Goal: Task Accomplishment & Management: Manage account settings

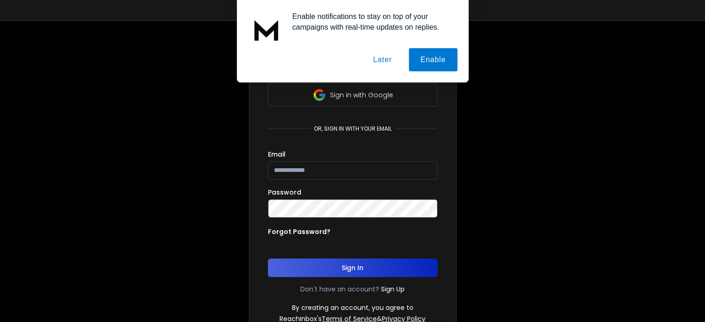
type input "**********"
click at [341, 270] on button "Sign In" at bounding box center [353, 268] width 170 height 19
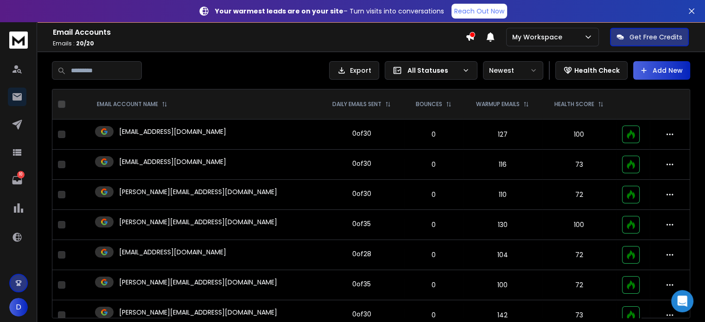
click at [376, 61] on button "Later" at bounding box center [383, 59] width 42 height 23
click at [12, 179] on icon at bounding box center [17, 180] width 11 height 11
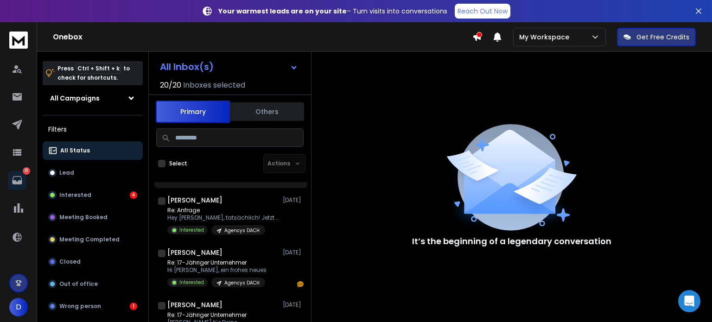
scroll to position [93, 0]
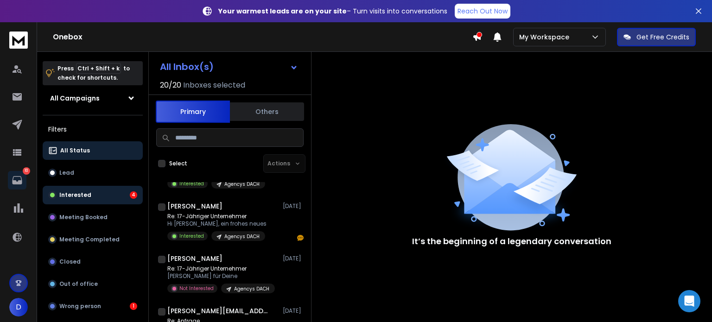
click at [109, 196] on button "Interested 4" at bounding box center [93, 195] width 100 height 19
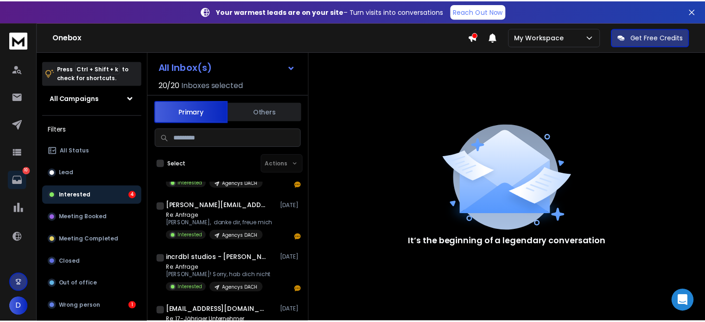
scroll to position [139, 0]
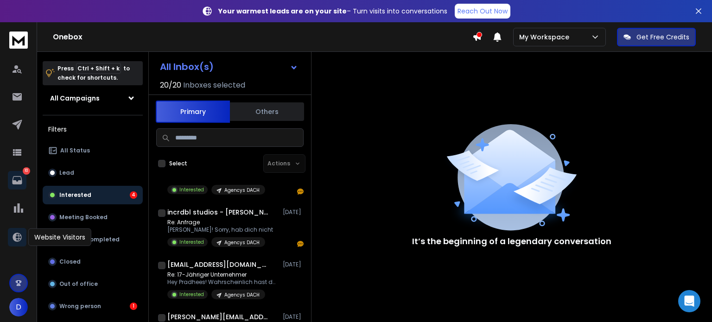
click at [13, 233] on icon at bounding box center [17, 237] width 11 height 11
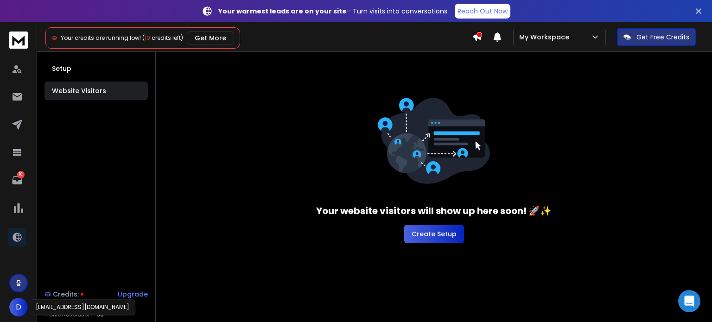
click at [18, 308] on span "D" at bounding box center [18, 307] width 19 height 19
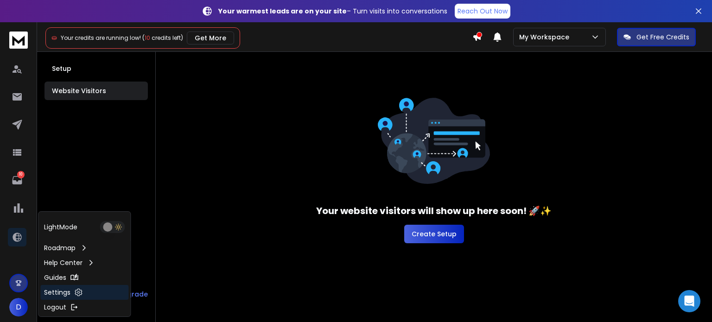
click at [94, 294] on div "Settings" at bounding box center [84, 292] width 88 height 15
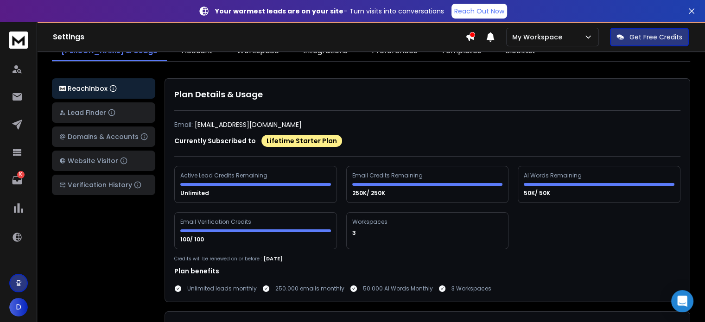
scroll to position [38, 0]
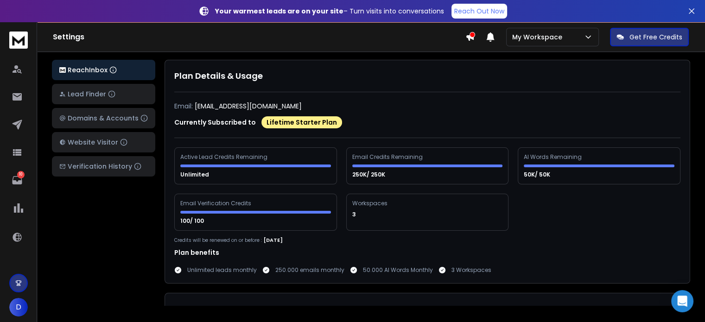
click at [352, 155] on div "Email Credits Remaining" at bounding box center [388, 156] width 72 height 7
click at [355, 159] on div "Email Credits Remaining" at bounding box center [388, 156] width 72 height 7
drag, startPoint x: 348, startPoint y: 156, endPoint x: 390, endPoint y: 180, distance: 48.2
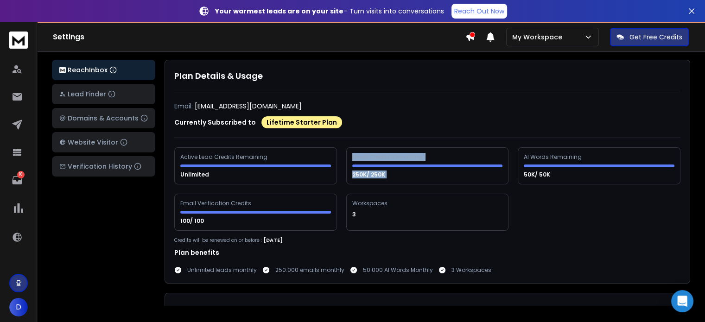
click at [390, 180] on div "Email Credits Remaining 250K/ 250K" at bounding box center [427, 165] width 163 height 37
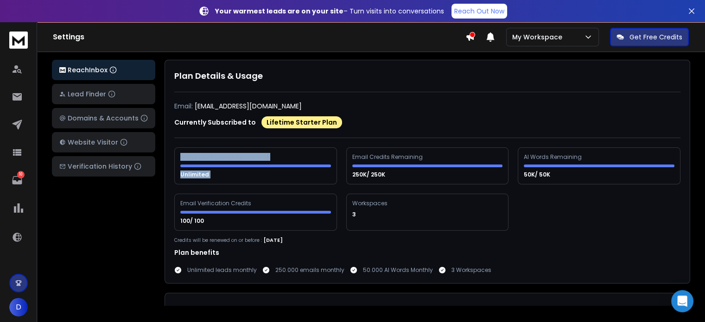
drag, startPoint x: 211, startPoint y: 174, endPoint x: 176, endPoint y: 155, distance: 39.5
click at [176, 155] on div "Active Lead Credits Remaining Unlimited" at bounding box center [255, 165] width 163 height 37
drag, startPoint x: 177, startPoint y: 157, endPoint x: 211, endPoint y: 184, distance: 43.3
click at [211, 184] on div "Active Lead Credits Remaining Unlimited Email Credits Remaining 250K/ 250K AI W…" at bounding box center [427, 188] width 506 height 83
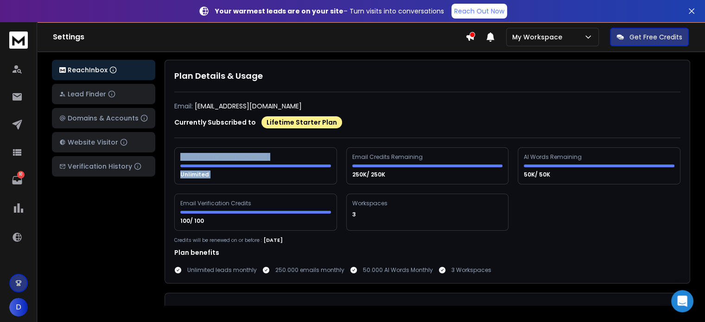
click at [211, 184] on div "Active Lead Credits Remaining Unlimited Email Credits Remaining 250K/ 250K AI W…" at bounding box center [427, 188] width 506 height 83
drag, startPoint x: 207, startPoint y: 173, endPoint x: 180, endPoint y: 153, distance: 33.1
click at [180, 153] on div "Active Lead Credits Remaining Unlimited" at bounding box center [255, 165] width 163 height 37
click at [180, 153] on div "Active Lead Credits Remaining" at bounding box center [224, 156] width 89 height 7
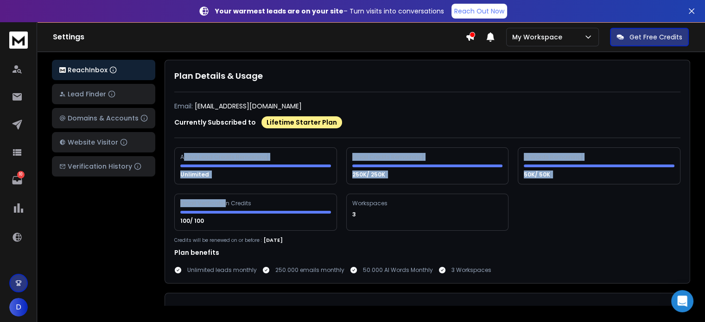
drag, startPoint x: 180, startPoint y: 156, endPoint x: 223, endPoint y: 190, distance: 54.7
click at [223, 190] on div "Active Lead Credits Remaining Unlimited Email Credits Remaining 250K/ 250K AI W…" at bounding box center [427, 188] width 506 height 83
click at [221, 171] on div "Unlimited" at bounding box center [255, 174] width 151 height 7
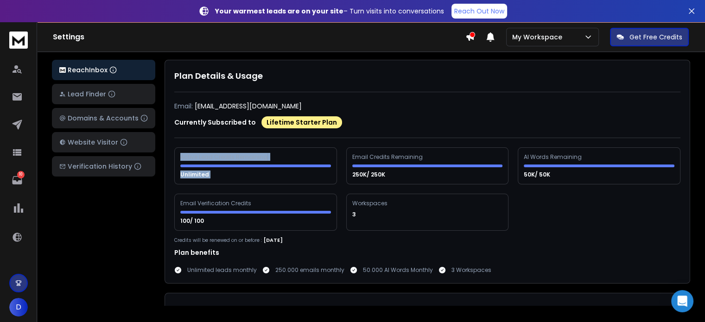
drag, startPoint x: 213, startPoint y: 172, endPoint x: 178, endPoint y: 157, distance: 38.5
click at [178, 157] on div "Active Lead Credits Remaining Unlimited" at bounding box center [255, 165] width 163 height 37
click at [234, 268] on p "Unlimited leads monthly" at bounding box center [222, 270] width 70 height 7
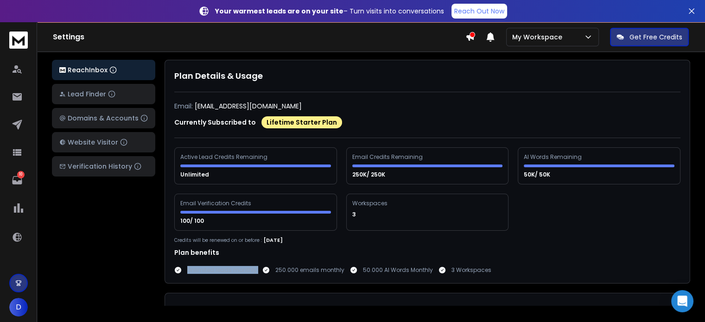
click at [234, 268] on p "Unlimited leads monthly" at bounding box center [222, 270] width 70 height 7
click at [208, 270] on p "Unlimited leads monthly" at bounding box center [222, 270] width 70 height 7
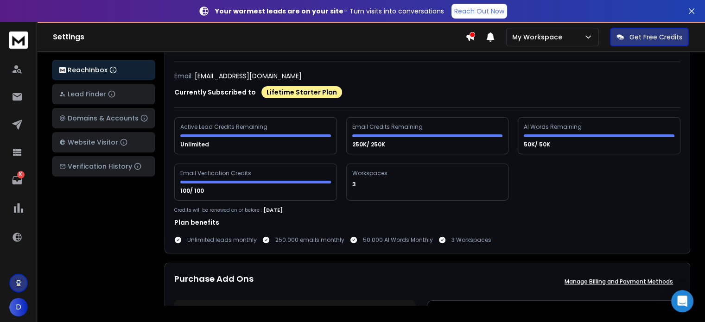
scroll to position [46, 0]
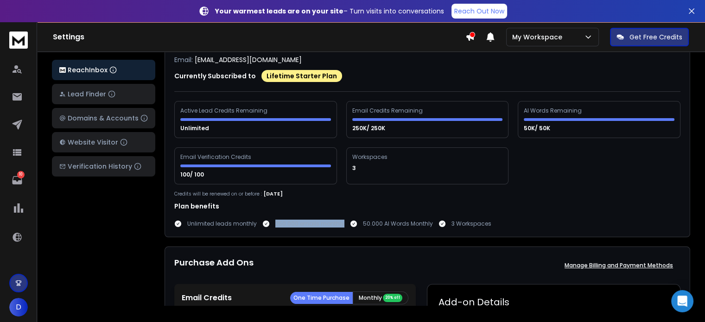
drag, startPoint x: 269, startPoint y: 223, endPoint x: 338, endPoint y: 224, distance: 68.6
click at [338, 224] on div "Unlimited leads monthly 250.000 emails monthly 50.000 AI Words Monthly 3 Worksp…" at bounding box center [427, 223] width 506 height 7
click at [319, 222] on p "250.000 emails monthly" at bounding box center [309, 223] width 69 height 7
click at [363, 222] on p "50.000 AI Words Monthly" at bounding box center [398, 223] width 70 height 7
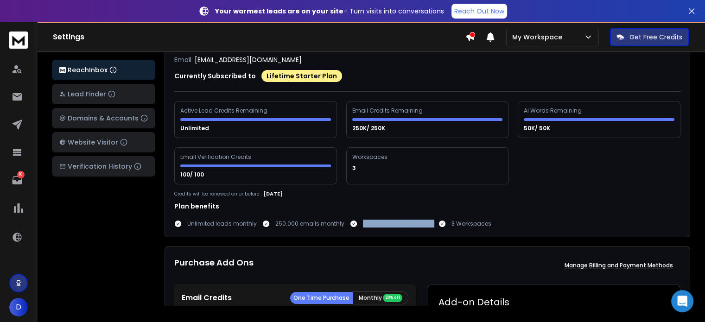
click at [363, 222] on p "50.000 AI Words Monthly" at bounding box center [398, 223] width 70 height 7
click at [363, 224] on p "50.000 AI Words Monthly" at bounding box center [398, 223] width 70 height 7
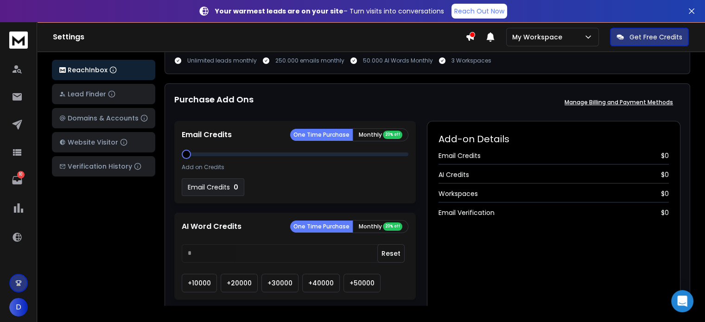
scroll to position [232, 0]
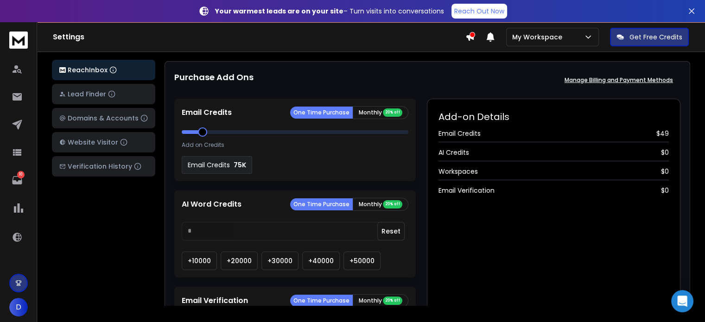
click at [198, 137] on span at bounding box center [202, 132] width 9 height 9
click at [402, 110] on div "20% off" at bounding box center [392, 112] width 19 height 8
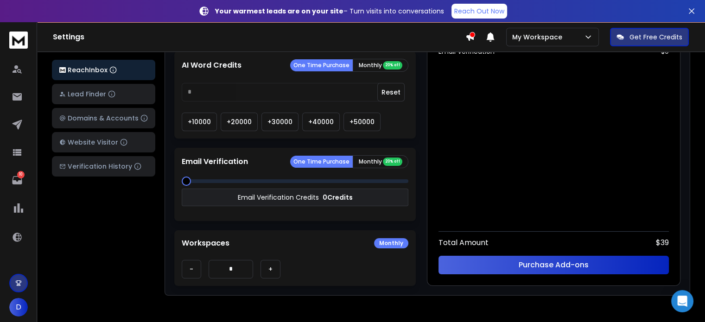
scroll to position [391, 0]
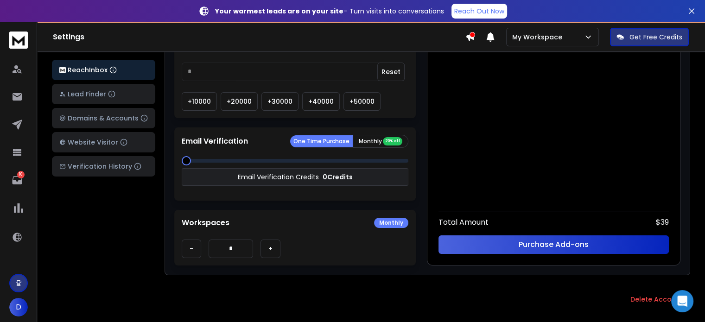
click at [184, 166] on span at bounding box center [186, 160] width 9 height 9
click at [138, 90] on button "Lead Finder" at bounding box center [103, 94] width 103 height 20
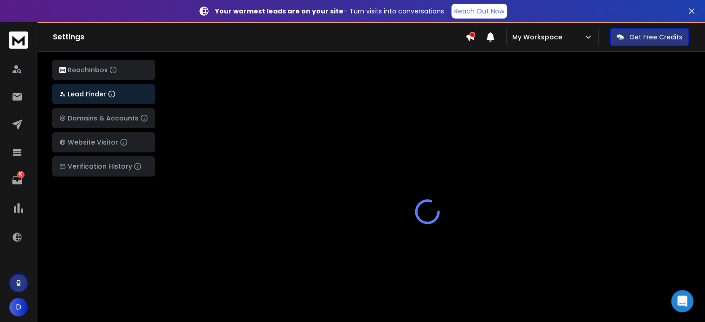
click at [118, 120] on button "Domains & Accounts" at bounding box center [103, 118] width 103 height 20
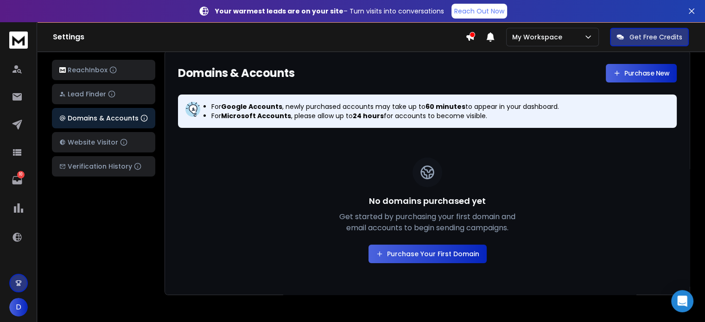
click at [91, 144] on button "Website Visitor" at bounding box center [103, 142] width 103 height 20
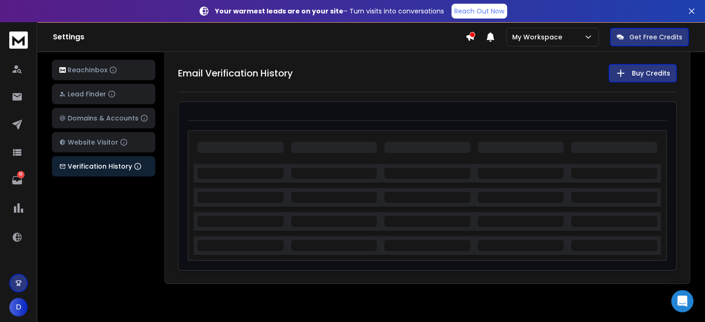
click at [85, 162] on button "Verification History" at bounding box center [103, 166] width 103 height 20
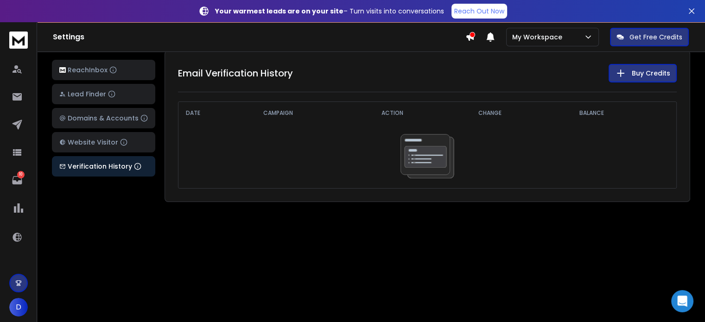
click at [94, 67] on button "ReachInbox" at bounding box center [103, 70] width 103 height 20
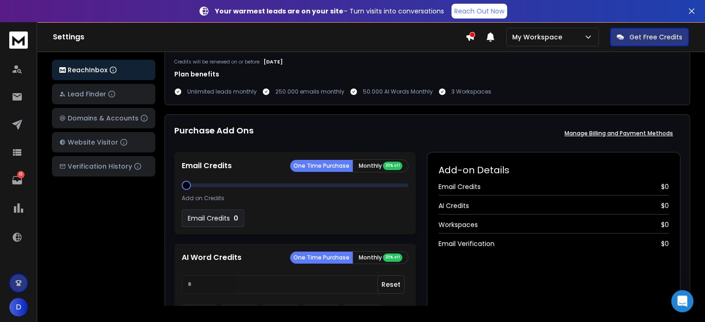
scroll to position [0, 0]
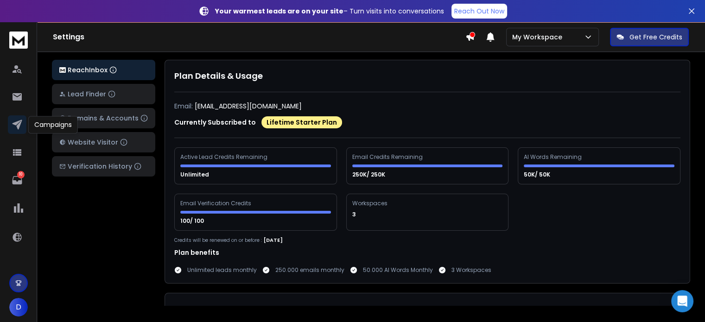
click at [13, 124] on icon at bounding box center [17, 124] width 11 height 11
